Goal: Task Accomplishment & Management: Manage account settings

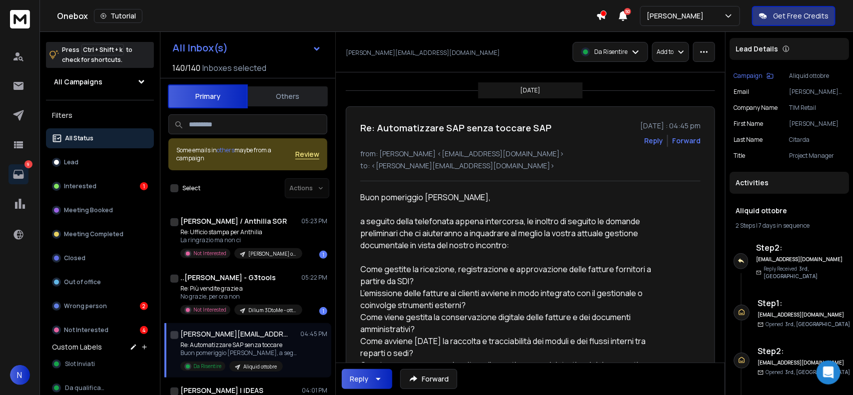
scroll to position [159, 0]
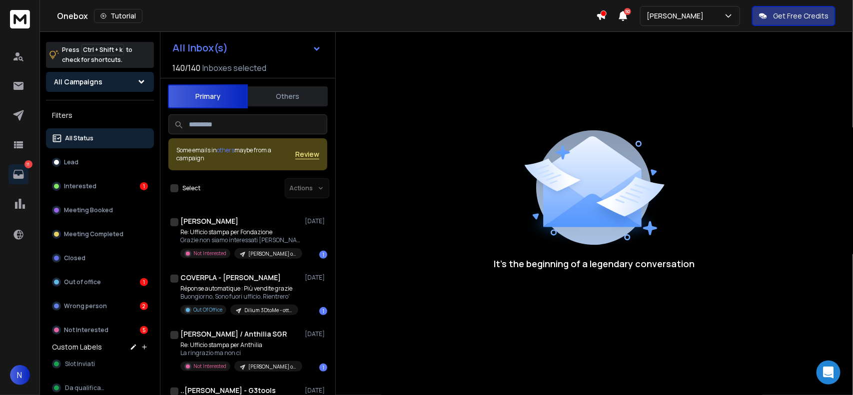
click at [131, 83] on button "All Campaigns" at bounding box center [100, 82] width 108 height 20
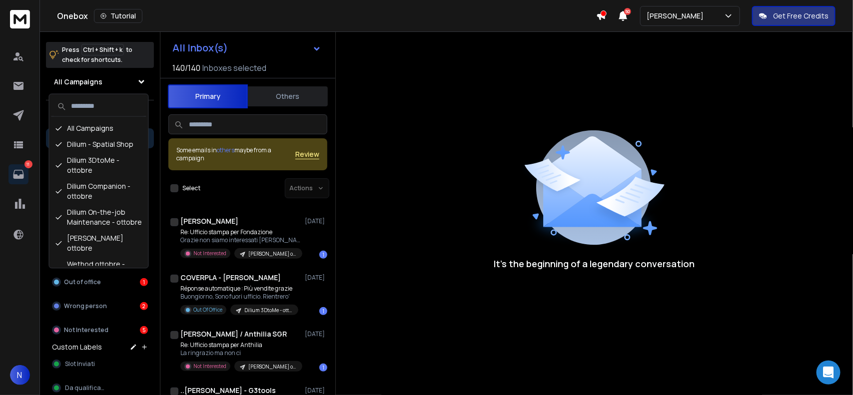
click at [417, 258] on div "It’s the beginning of a legendary conversation" at bounding box center [594, 200] width 517 height 336
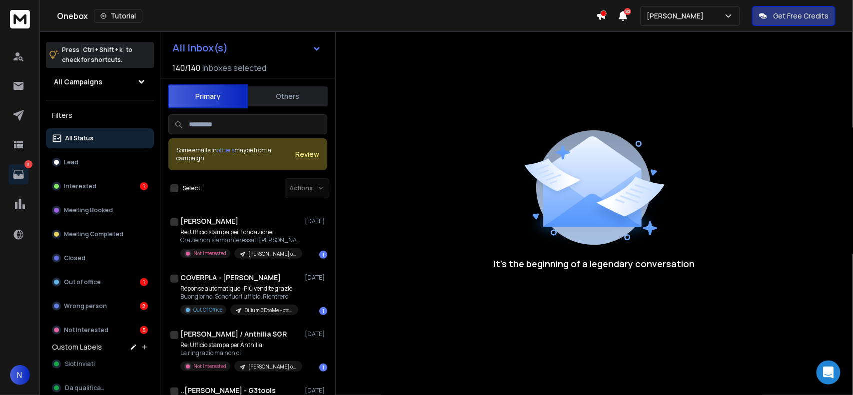
click at [107, 198] on div "All Status Lead Interested 1 Meeting Booked Meeting Completed Closed Out of off…" at bounding box center [100, 234] width 108 height 212
click at [106, 206] on p "Meeting Booked" at bounding box center [88, 210] width 49 height 8
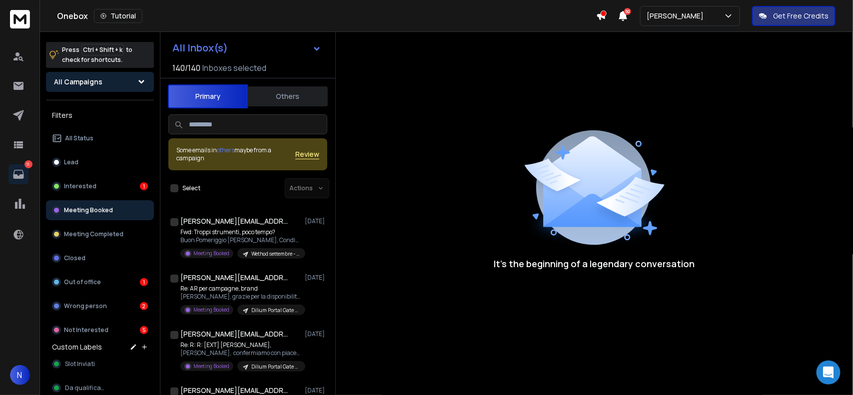
click at [112, 82] on button "All Campaigns" at bounding box center [100, 82] width 108 height 20
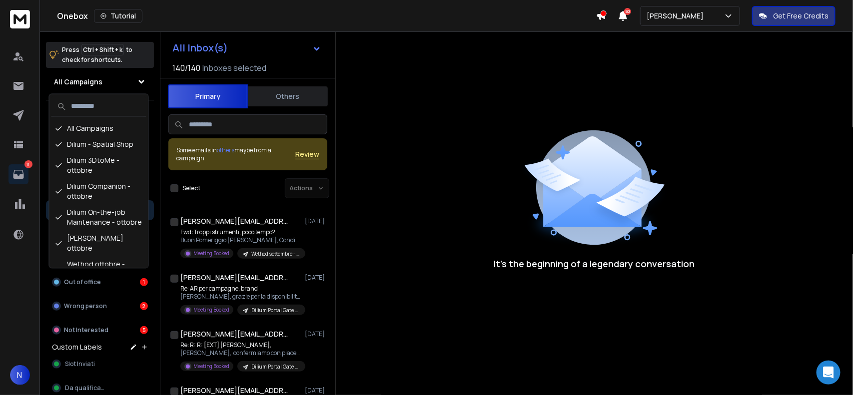
click at [607, 276] on div "It’s the beginning of a legendary conversation" at bounding box center [594, 200] width 517 height 336
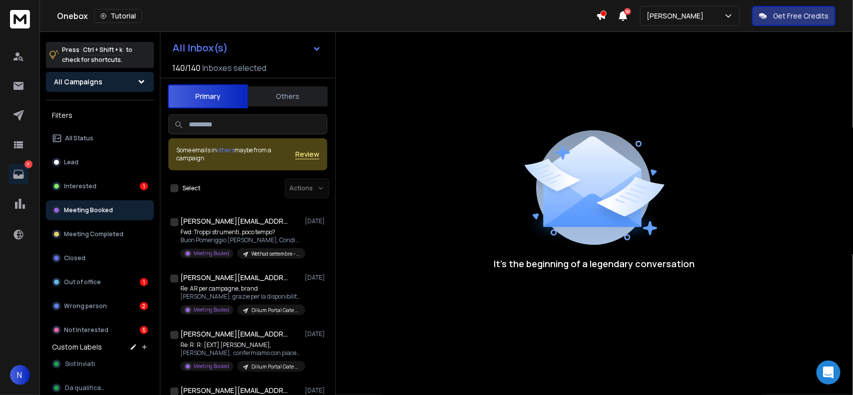
click at [137, 80] on icon at bounding box center [141, 81] width 9 height 9
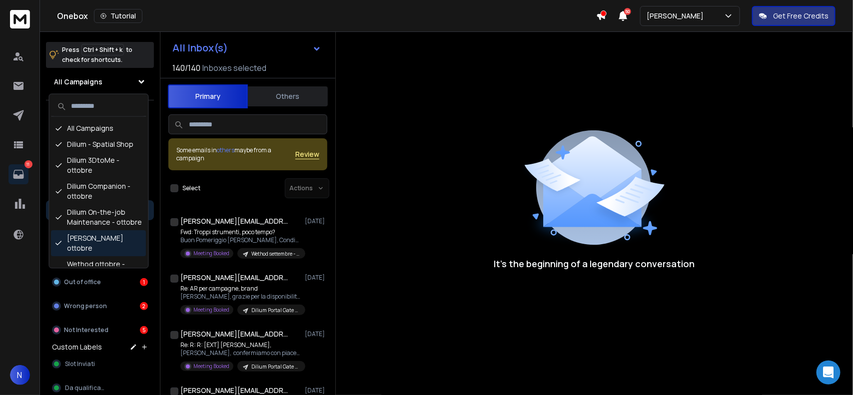
scroll to position [116, 0]
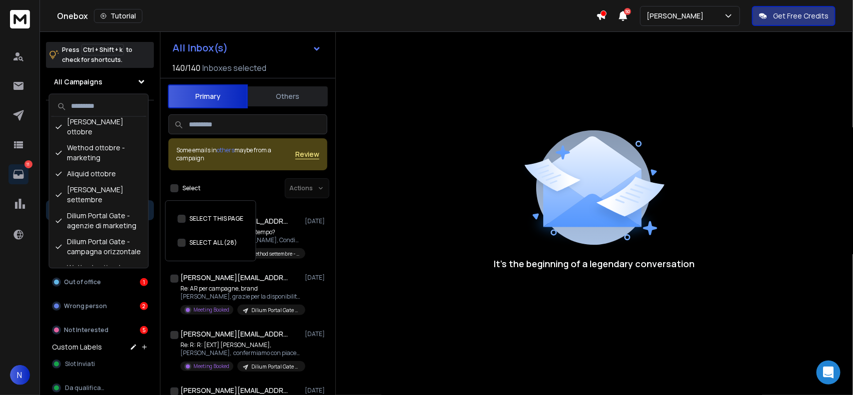
click at [471, 268] on div "It’s the beginning of a legendary conversation" at bounding box center [594, 200] width 517 height 336
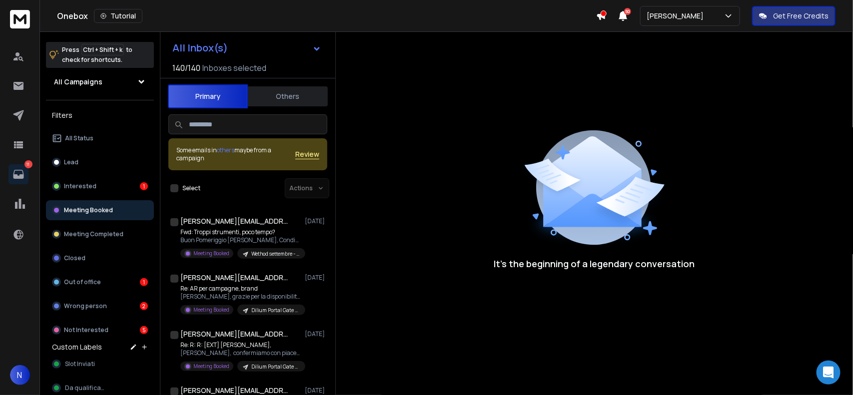
scroll to position [35, 0]
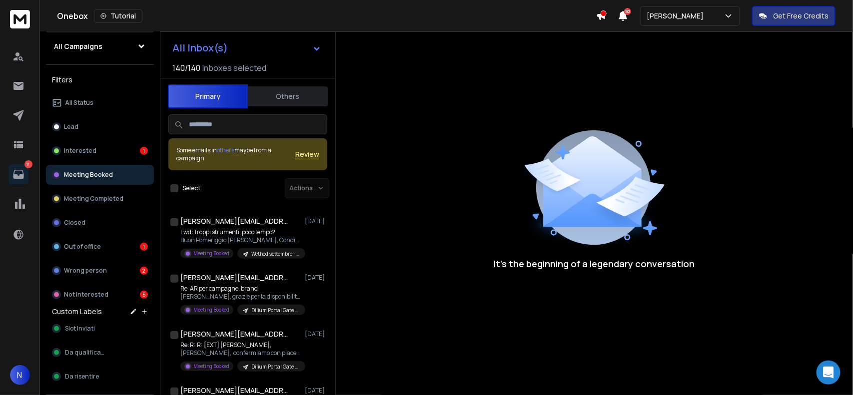
click at [101, 351] on span "Da qualificare" at bounding box center [86, 353] width 42 height 8
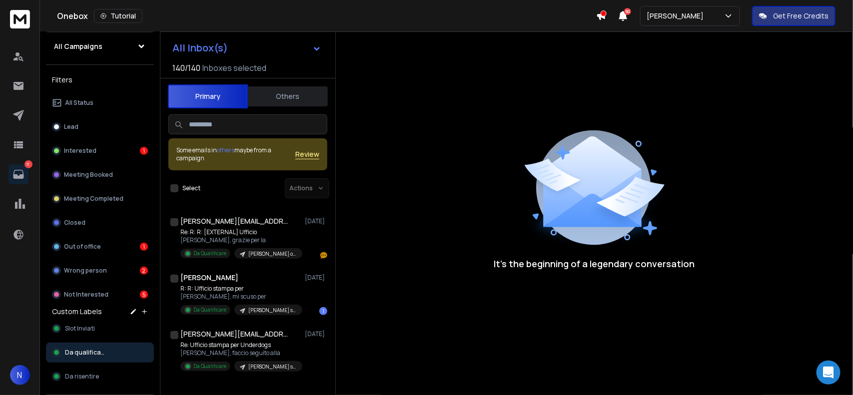
click at [112, 326] on button "Slot Inviati" at bounding box center [100, 329] width 108 height 20
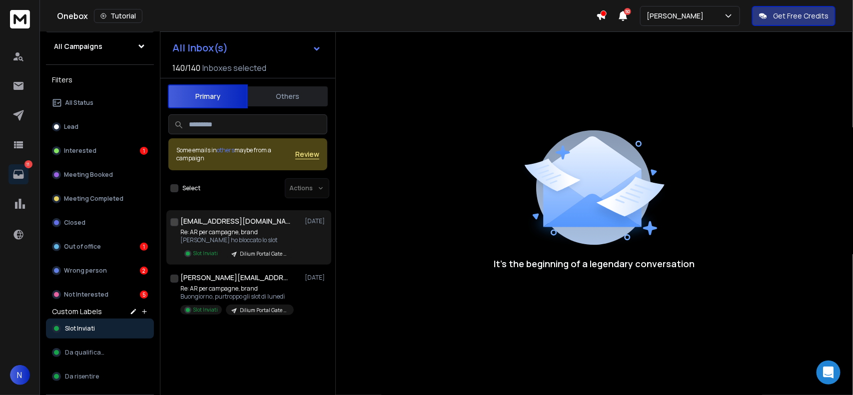
click at [246, 226] on div "[EMAIL_ADDRESS][DOMAIN_NAME] [DATE] Re: AR per campagne, brand [PERSON_NAME] ho…" at bounding box center [253, 237] width 147 height 42
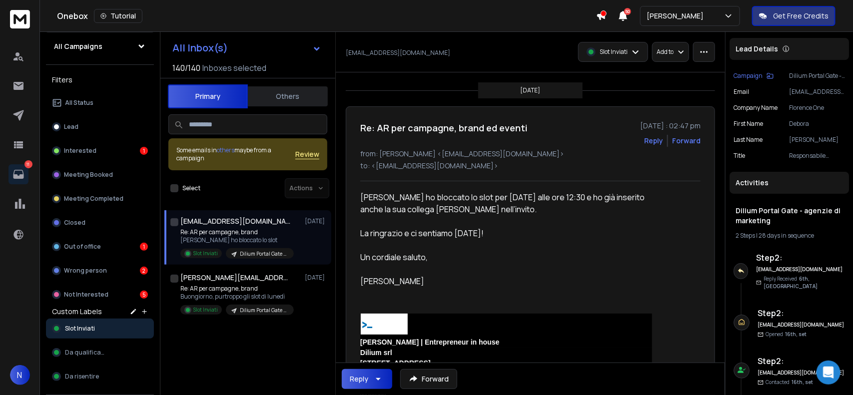
click at [630, 56] on div "Slot Inviati" at bounding box center [612, 51] width 69 height 19
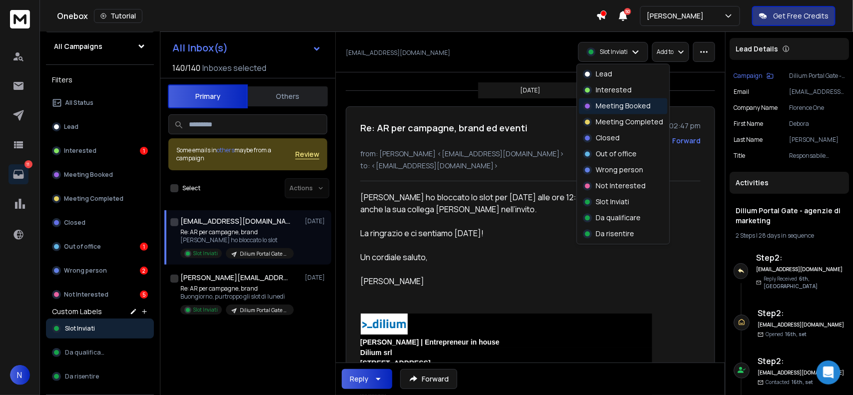
click at [623, 103] on p "Meeting Booked" at bounding box center [623, 106] width 55 height 10
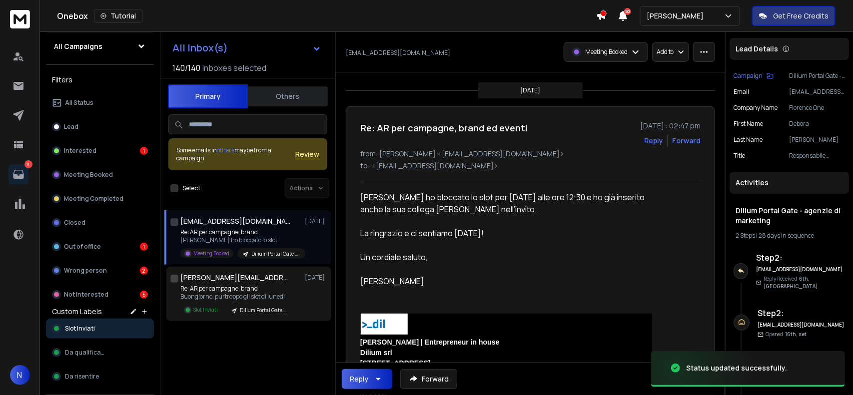
click at [281, 285] on p "Re: AR per campagne, brand" at bounding box center [236, 289] width 113 height 8
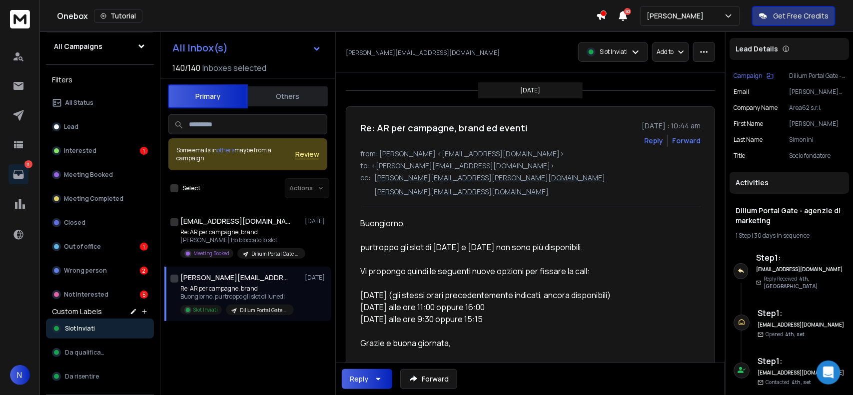
click at [110, 345] on button "Da qualificare" at bounding box center [100, 353] width 108 height 20
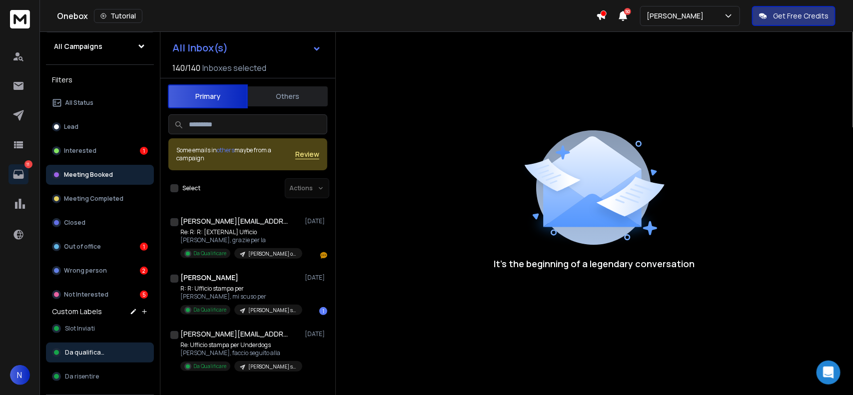
click at [96, 176] on p "Meeting Booked" at bounding box center [88, 175] width 49 height 8
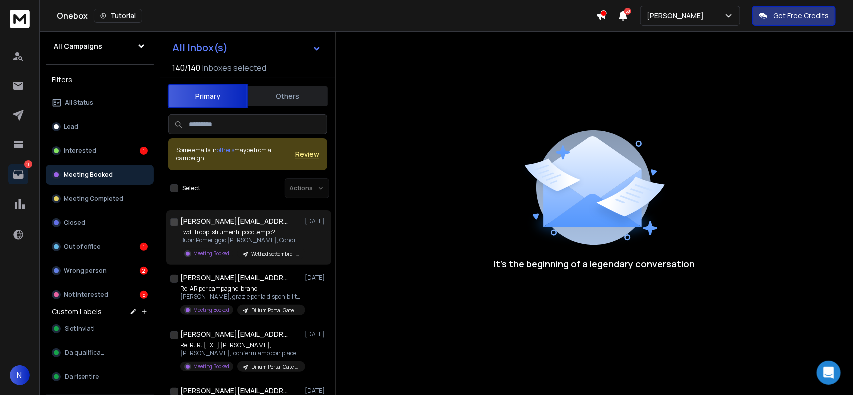
click at [260, 250] on p "Wethod settembre - marketing" at bounding box center [275, 253] width 48 height 7
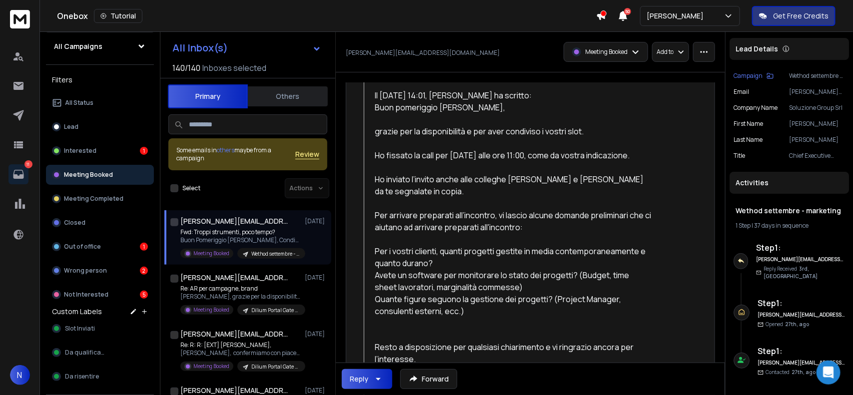
scroll to position [958, 0]
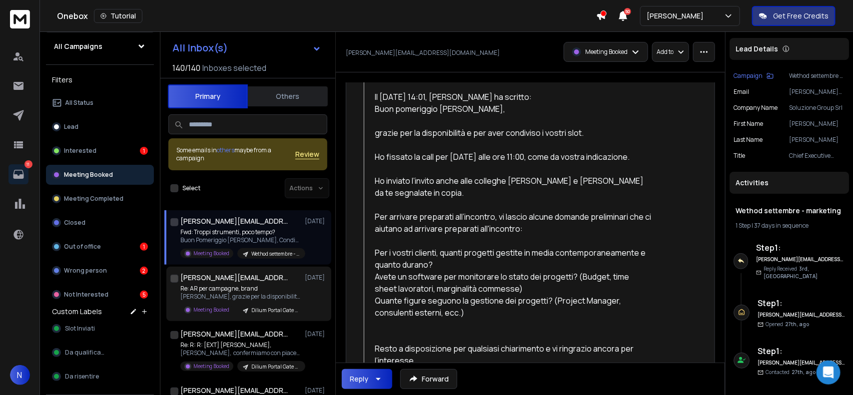
click at [272, 283] on div "[PERSON_NAME][EMAIL_ADDRESS][DOMAIN_NAME] [DATE] Re: AR per campagne, brand [PE…" at bounding box center [253, 294] width 147 height 42
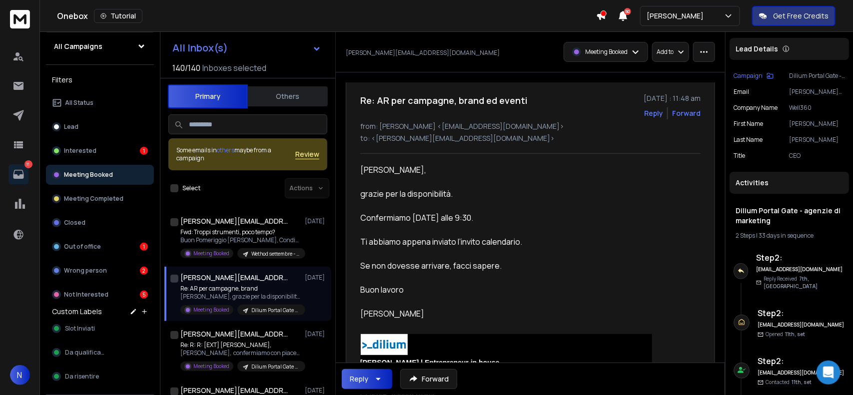
scroll to position [84, 0]
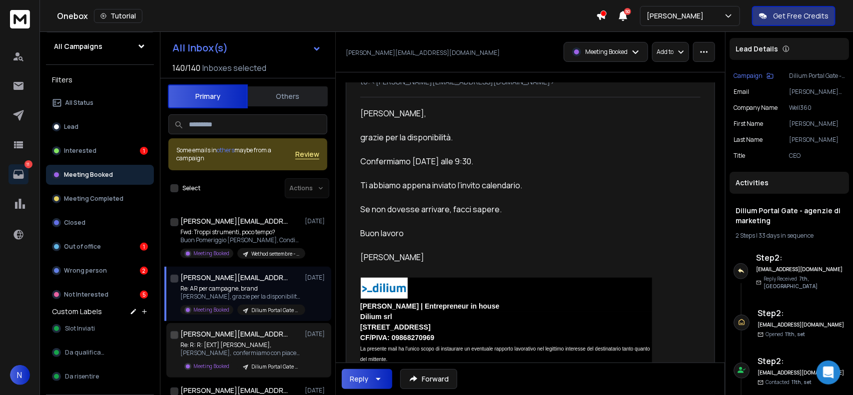
click at [230, 333] on h1 "[PERSON_NAME][EMAIL_ADDRESS][DOMAIN_NAME]" at bounding box center [235, 334] width 110 height 10
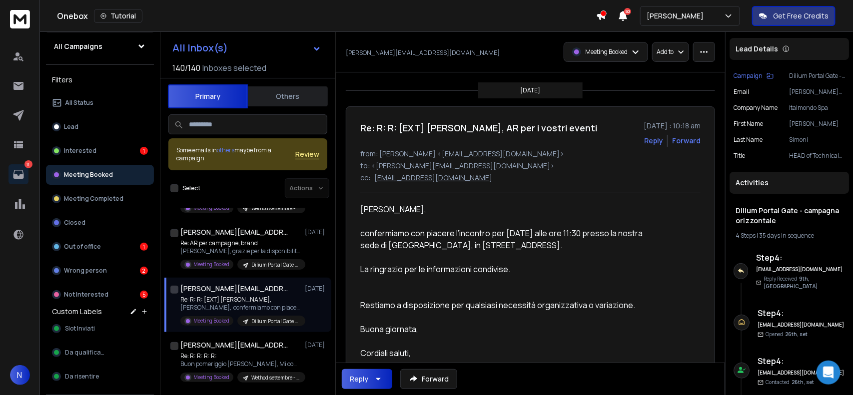
scroll to position [81, 0]
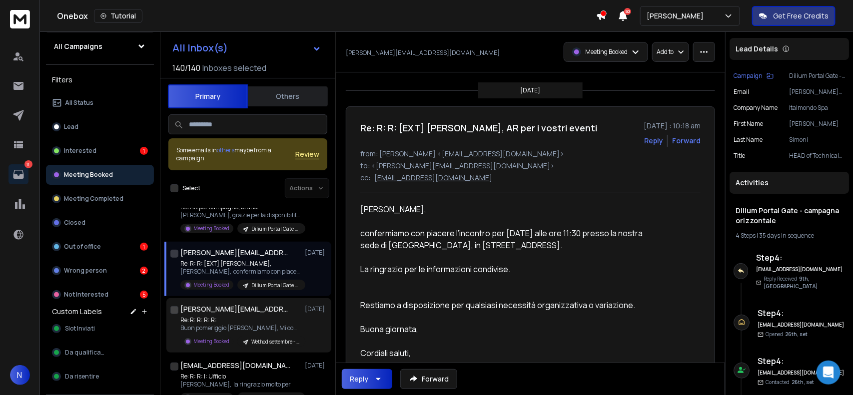
click at [228, 311] on h1 "[PERSON_NAME][EMAIL_ADDRESS][DOMAIN_NAME]" at bounding box center [235, 309] width 110 height 10
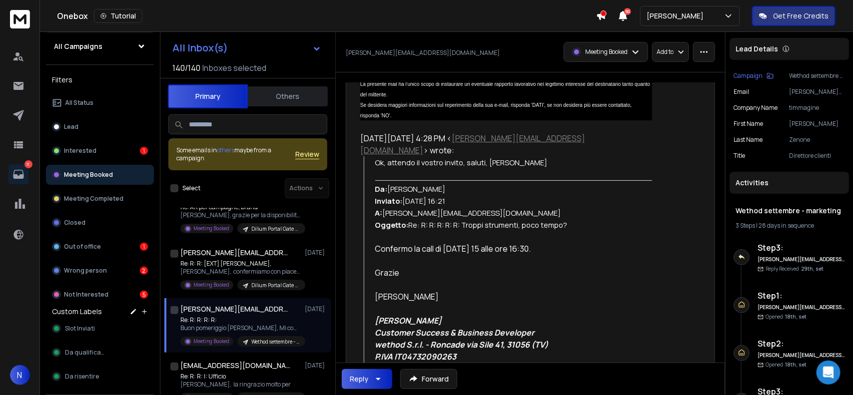
scroll to position [121, 0]
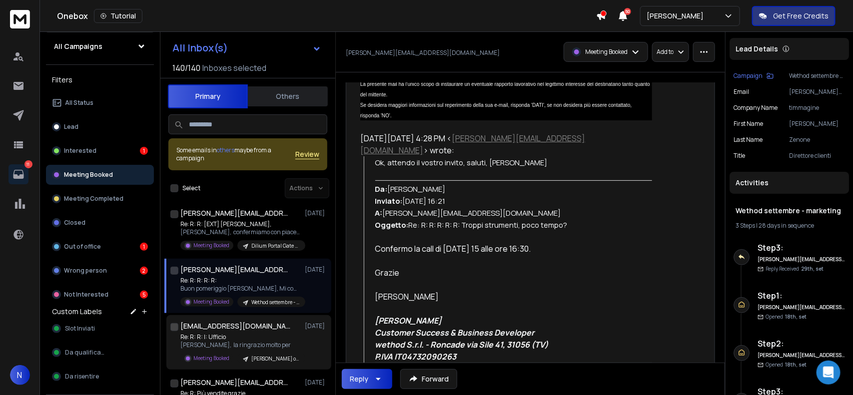
drag, startPoint x: 176, startPoint y: 318, endPoint x: 196, endPoint y: 322, distance: 20.0
click at [196, 322] on h1 "[EMAIL_ADDRESS][DOMAIN_NAME]" at bounding box center [235, 326] width 110 height 10
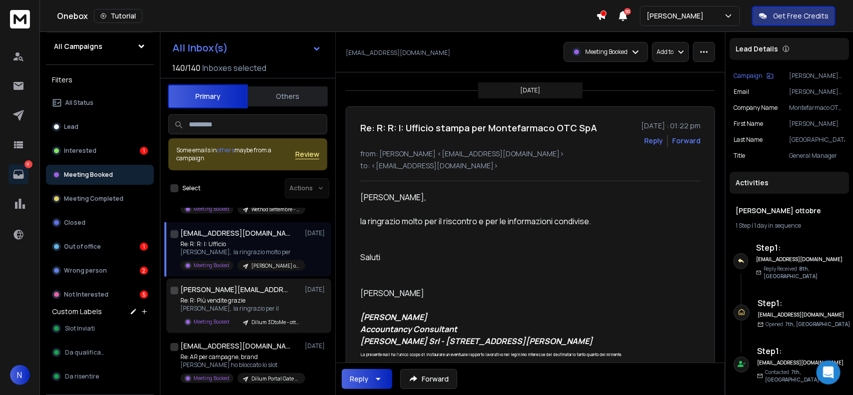
scroll to position [221, 0]
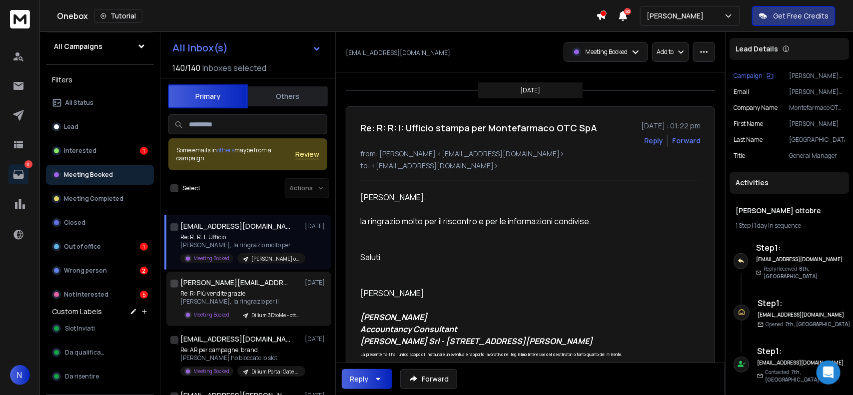
click at [258, 305] on p "[PERSON_NAME], la ringrazio per il" at bounding box center [240, 302] width 120 height 8
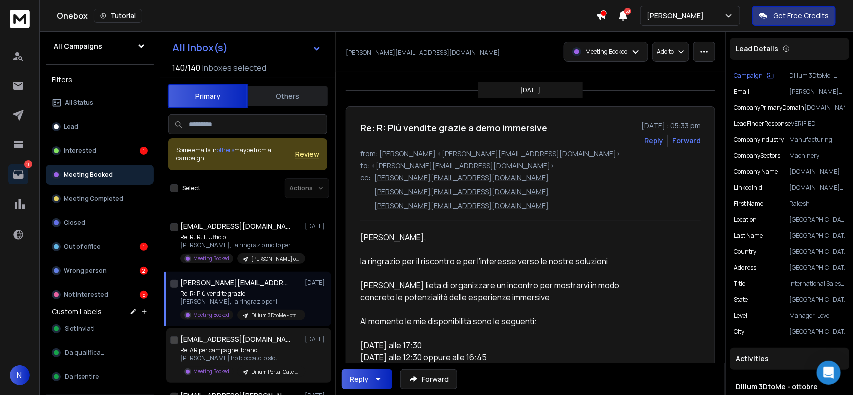
click at [207, 355] on p "[PERSON_NAME] ho bloccato lo slot" at bounding box center [240, 358] width 120 height 8
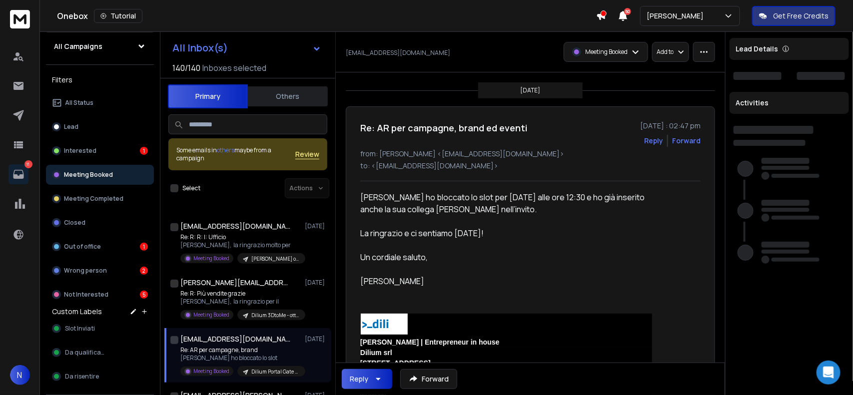
click at [238, 349] on p "Re: AR per campagne, brand" at bounding box center [240, 350] width 120 height 8
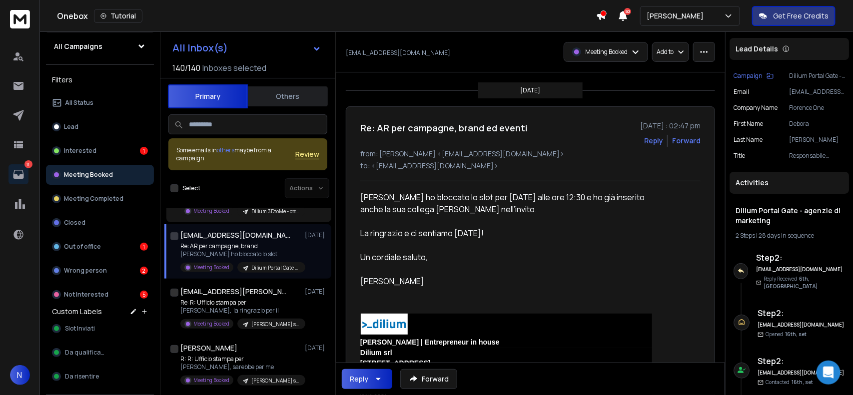
scroll to position [326, 0]
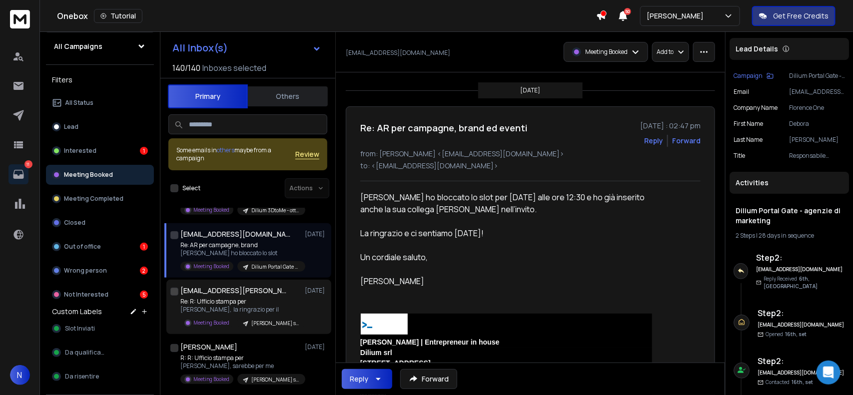
click at [271, 295] on div "[EMAIL_ADDRESS][PERSON_NAME][DOMAIN_NAME] [DATE]" at bounding box center [253, 291] width 147 height 10
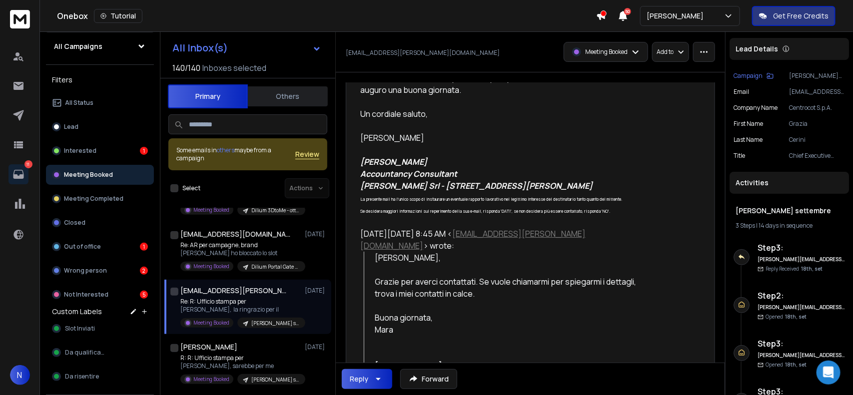
scroll to position [0, 0]
